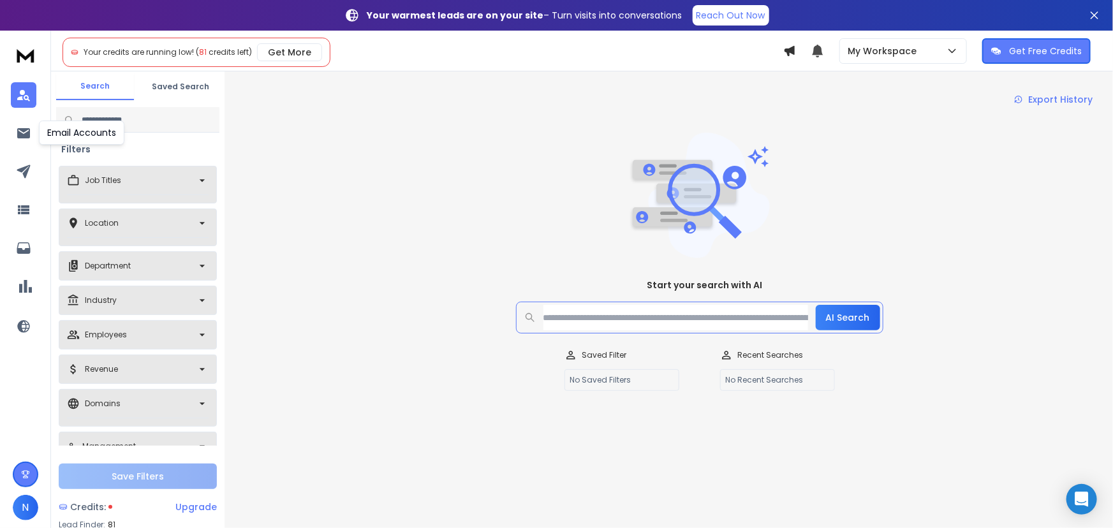
click at [29, 147] on div at bounding box center [25, 136] width 29 height 31
click at [31, 138] on icon at bounding box center [23, 133] width 15 height 15
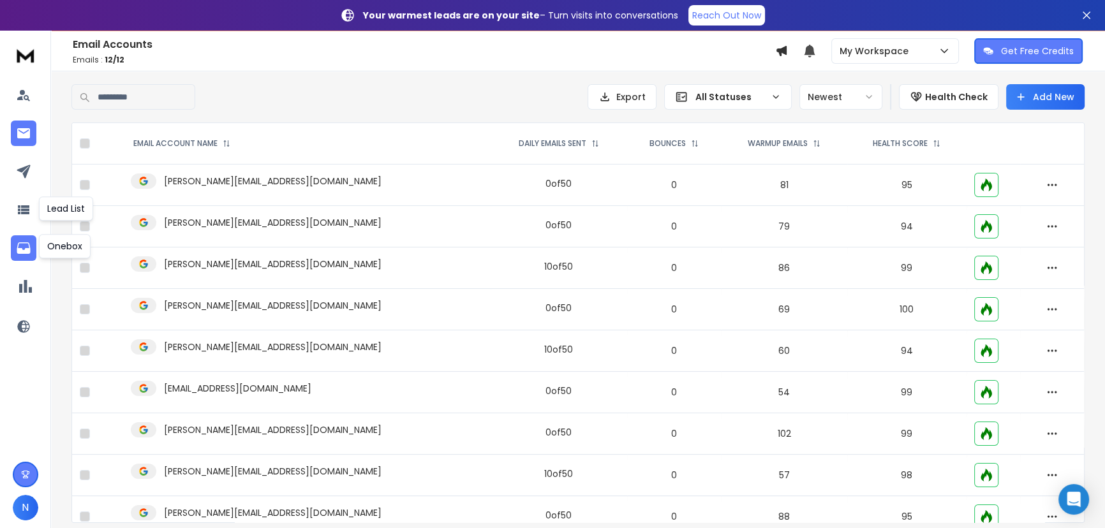
click at [24, 246] on icon at bounding box center [23, 248] width 15 height 15
